Goal: Task Accomplishment & Management: Use online tool/utility

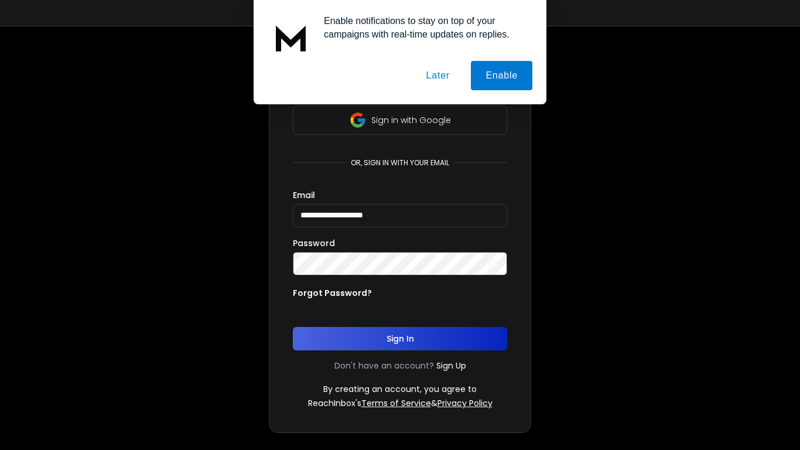
type input "**********"
click at [400, 338] on button "Sign In" at bounding box center [400, 338] width 214 height 23
